Goal: Check status: Check status

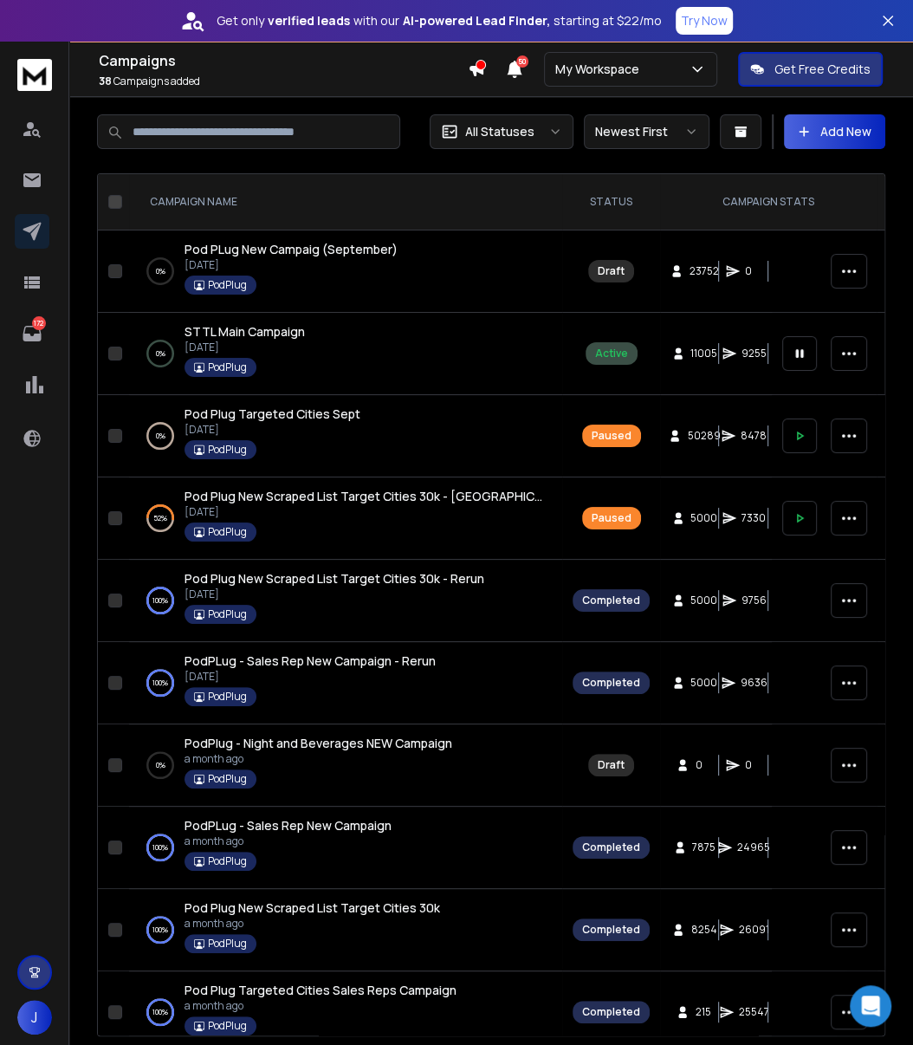
click at [398, 419] on div "0 % Pod Plug Targeted Cities [DATE][DATE] PodPlug" at bounding box center [345, 435] width 398 height 61
click at [804, 432] on icon at bounding box center [800, 436] width 7 height 10
